Goal: Find contact information: Find contact information

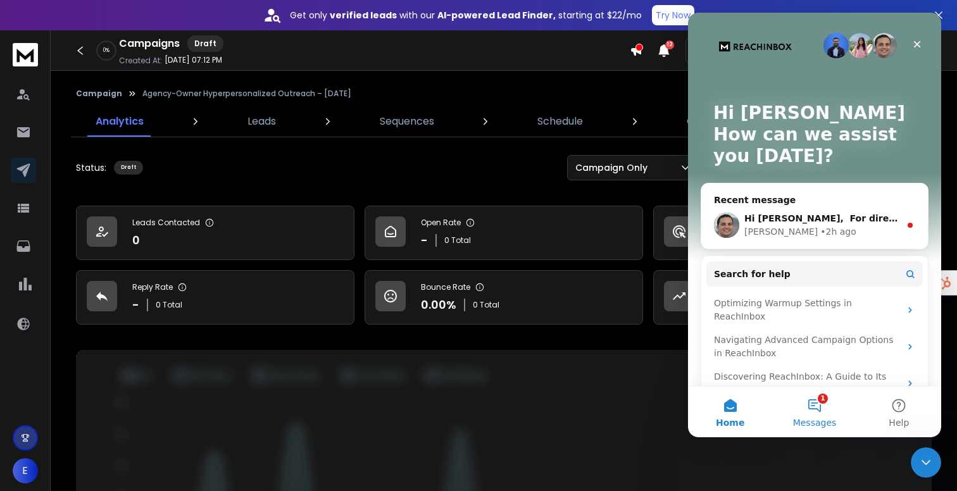
click at [817, 402] on button "1 Messages" at bounding box center [815, 412] width 84 height 51
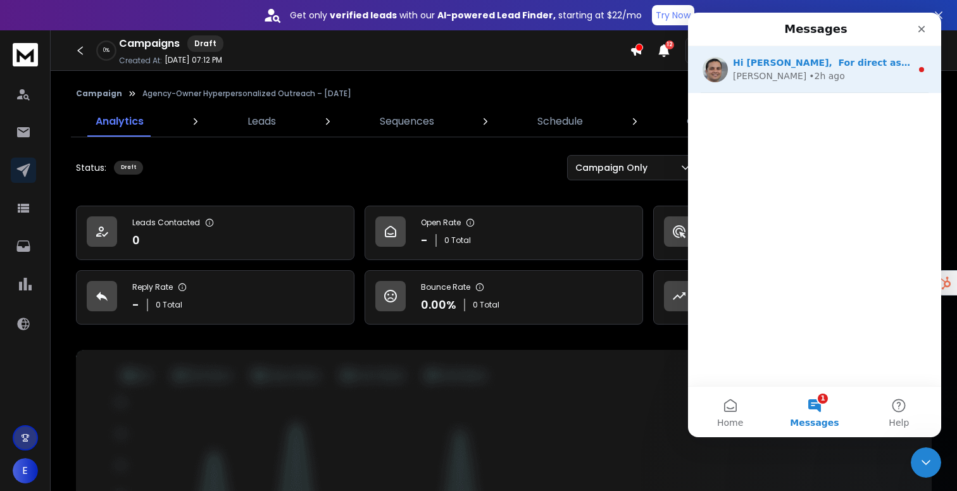
click at [796, 73] on div "[PERSON_NAME] • 2h ago" at bounding box center [822, 76] width 179 height 13
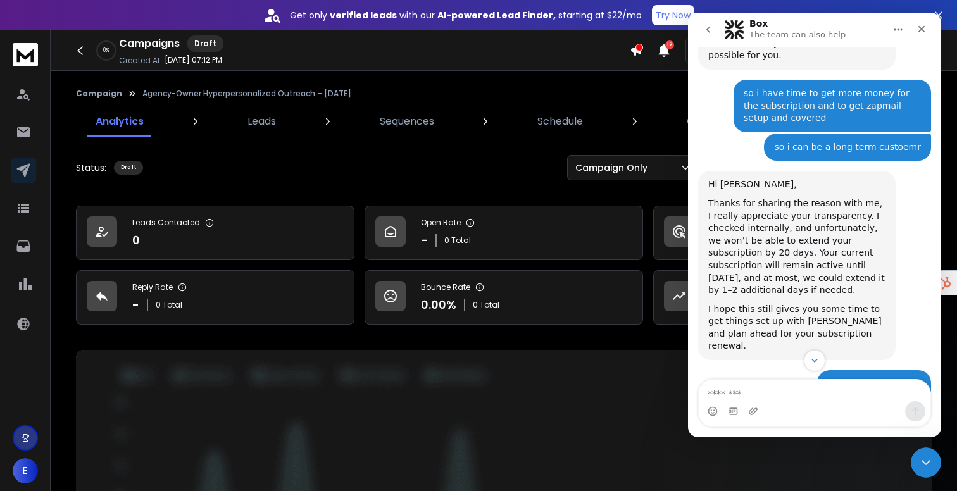
scroll to position [25814, 0]
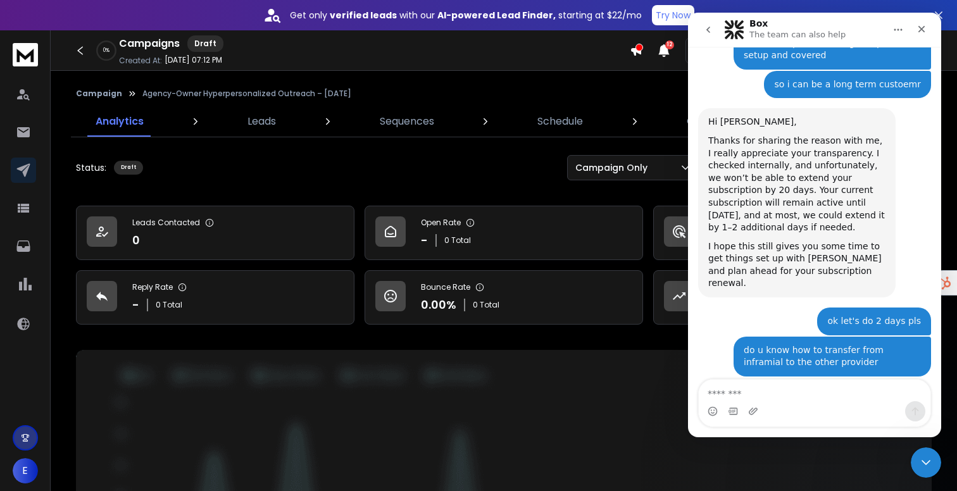
drag, startPoint x: 802, startPoint y: 317, endPoint x: 707, endPoint y: 316, distance: 94.4
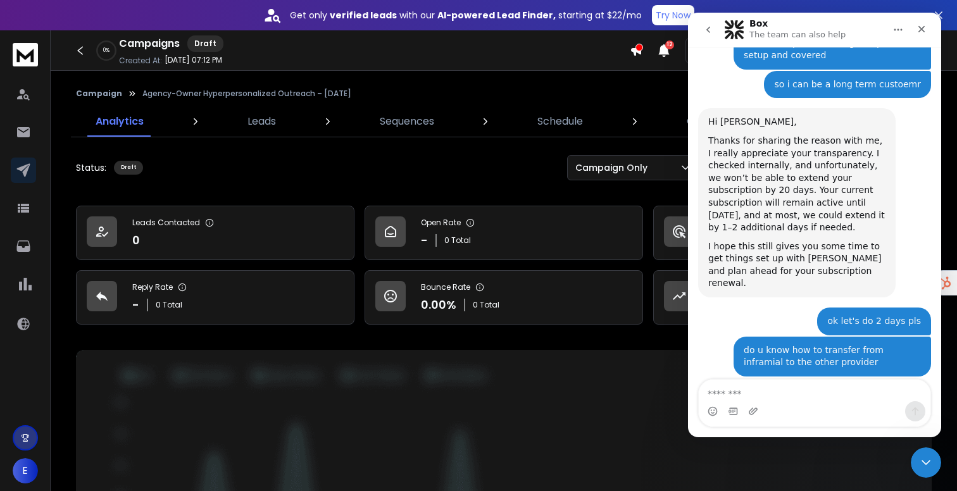
copy link "[EMAIL_ADDRESS]"
